Goal: Task Accomplishment & Management: Use online tool/utility

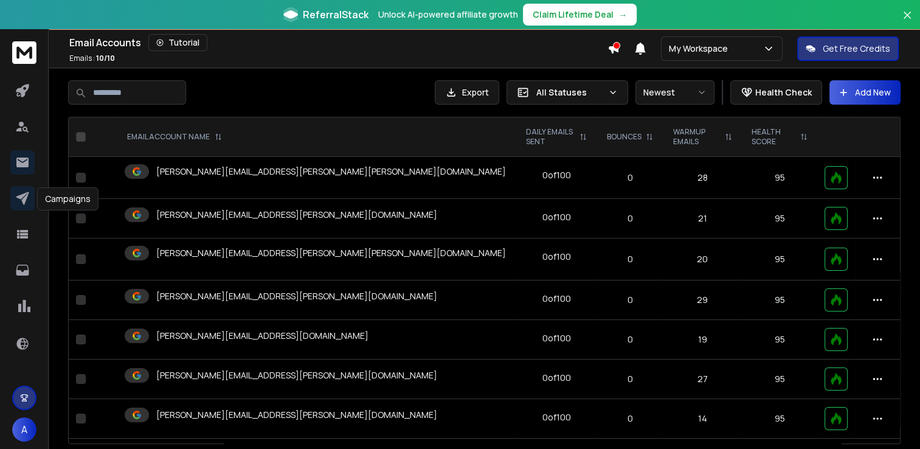
click at [14, 192] on link at bounding box center [22, 198] width 24 height 24
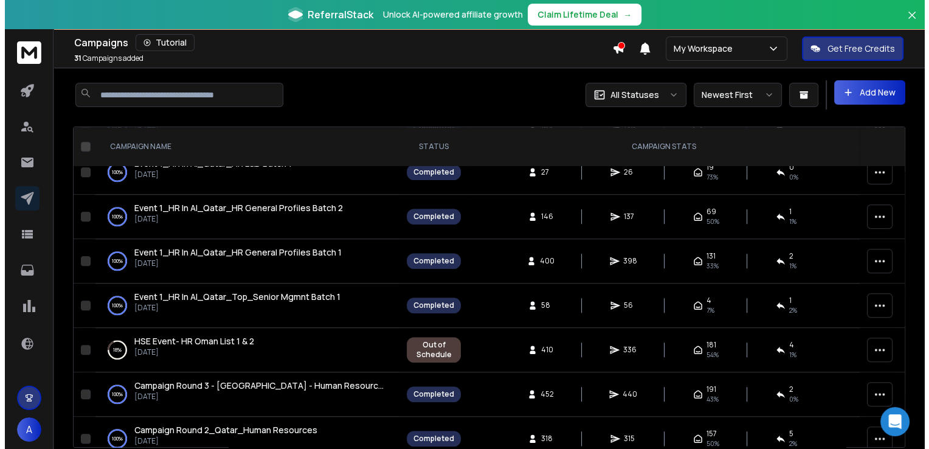
scroll to position [1094, 0]
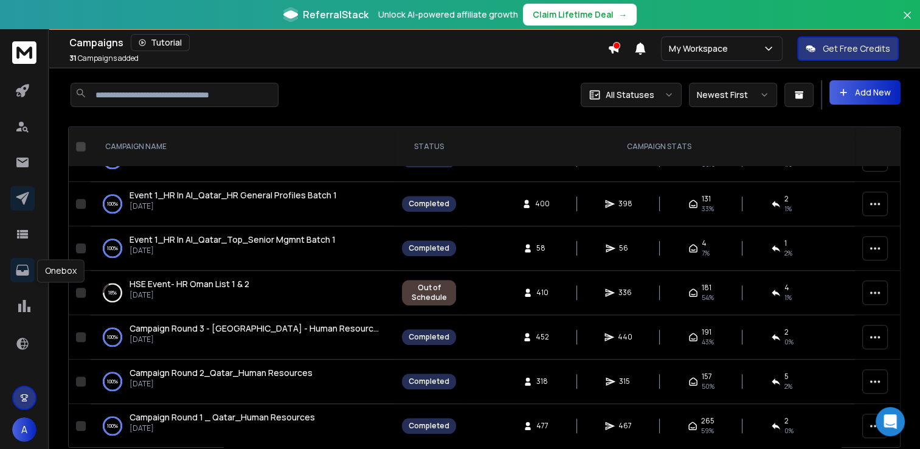
click at [25, 278] on link at bounding box center [22, 270] width 24 height 24
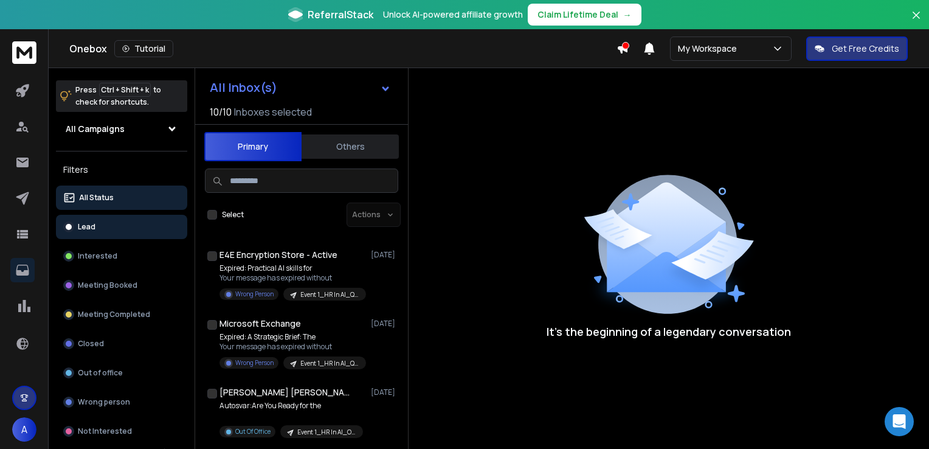
click at [106, 227] on button "Lead" at bounding box center [121, 227] width 131 height 24
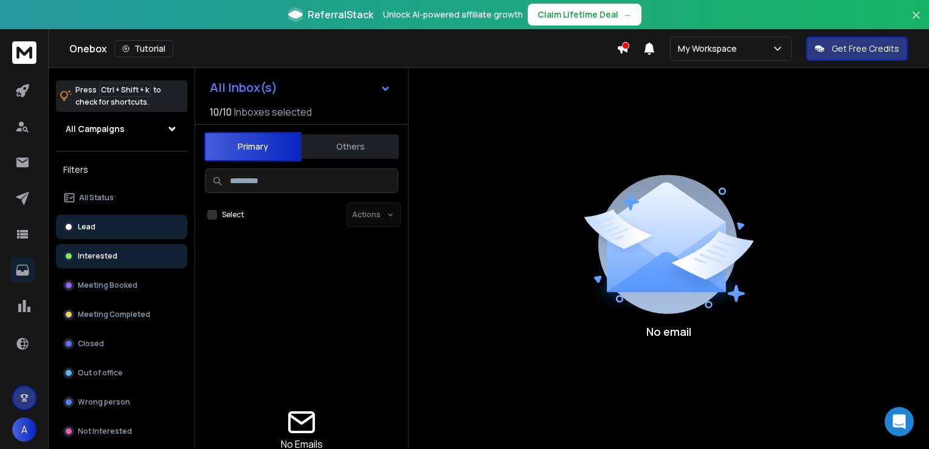
click at [105, 257] on p "Interested" at bounding box center [98, 256] width 40 height 10
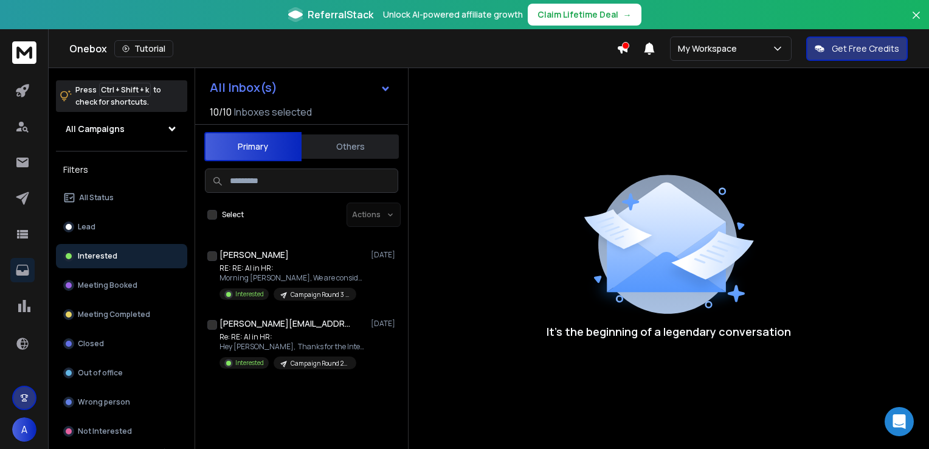
click at [106, 282] on p "Meeting Booked" at bounding box center [108, 285] width 60 height 10
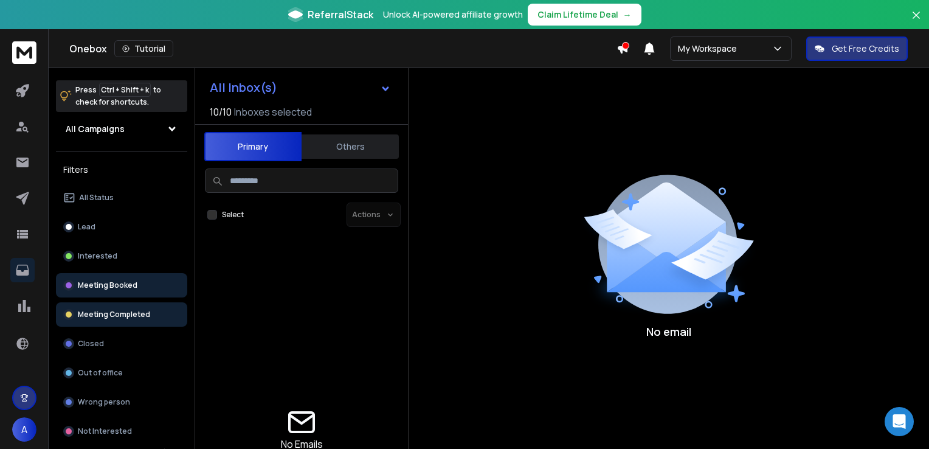
click at [106, 314] on p "Meeting Completed" at bounding box center [114, 314] width 72 height 10
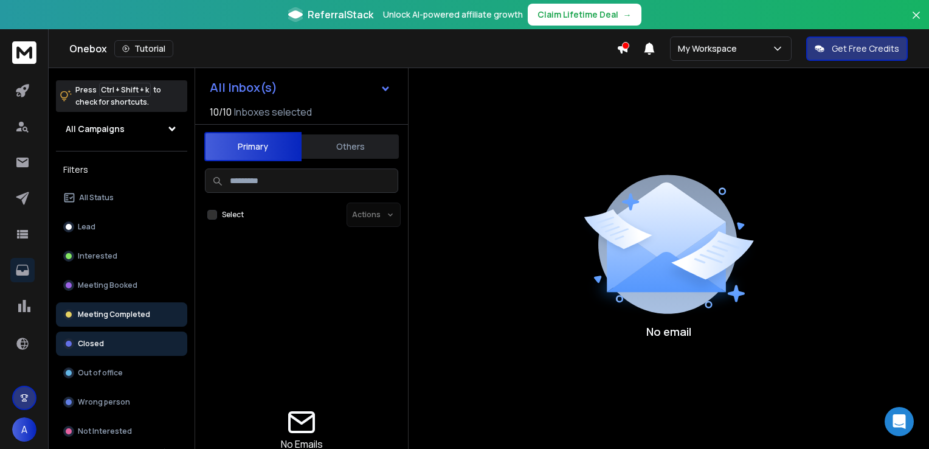
click at [105, 342] on button "Closed" at bounding box center [121, 343] width 131 height 24
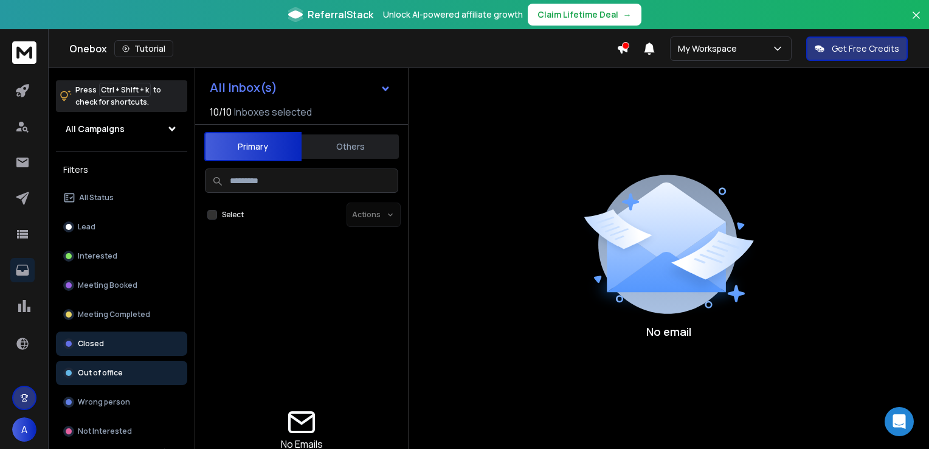
click at [100, 370] on p "Out of office" at bounding box center [100, 373] width 45 height 10
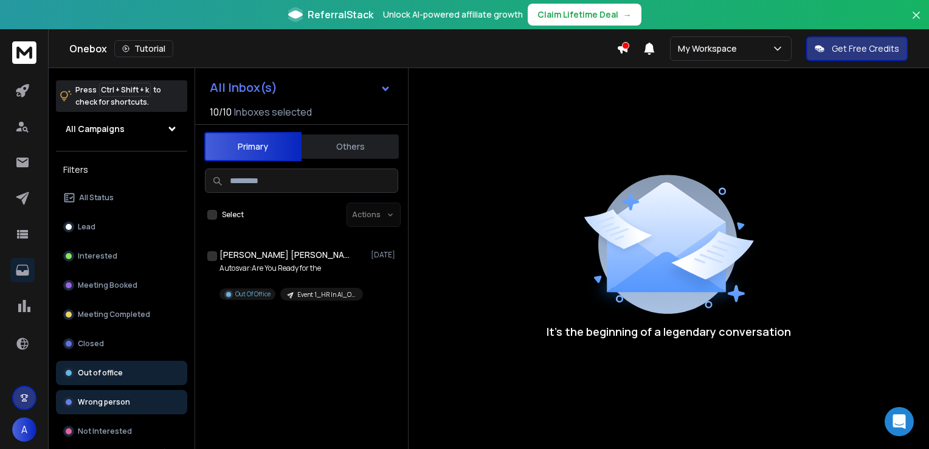
click at [100, 397] on p "Wrong person" at bounding box center [104, 402] width 52 height 10
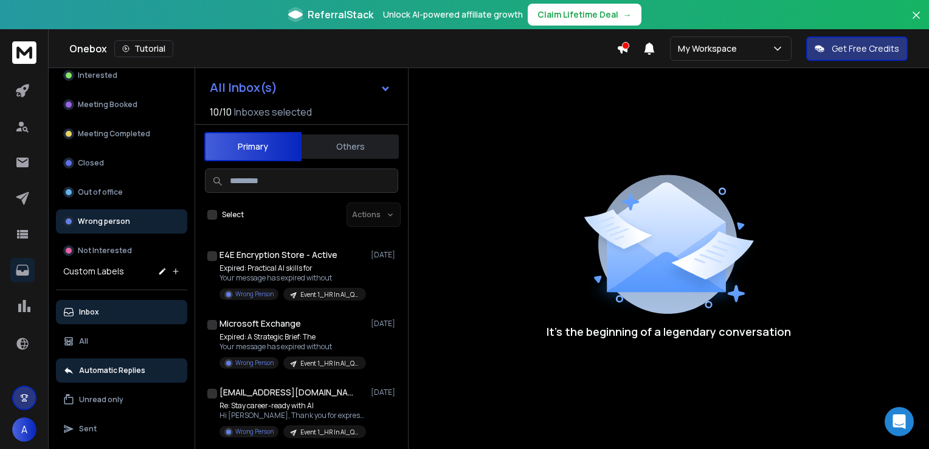
scroll to position [182, 0]
